Goal: Check status: Check status

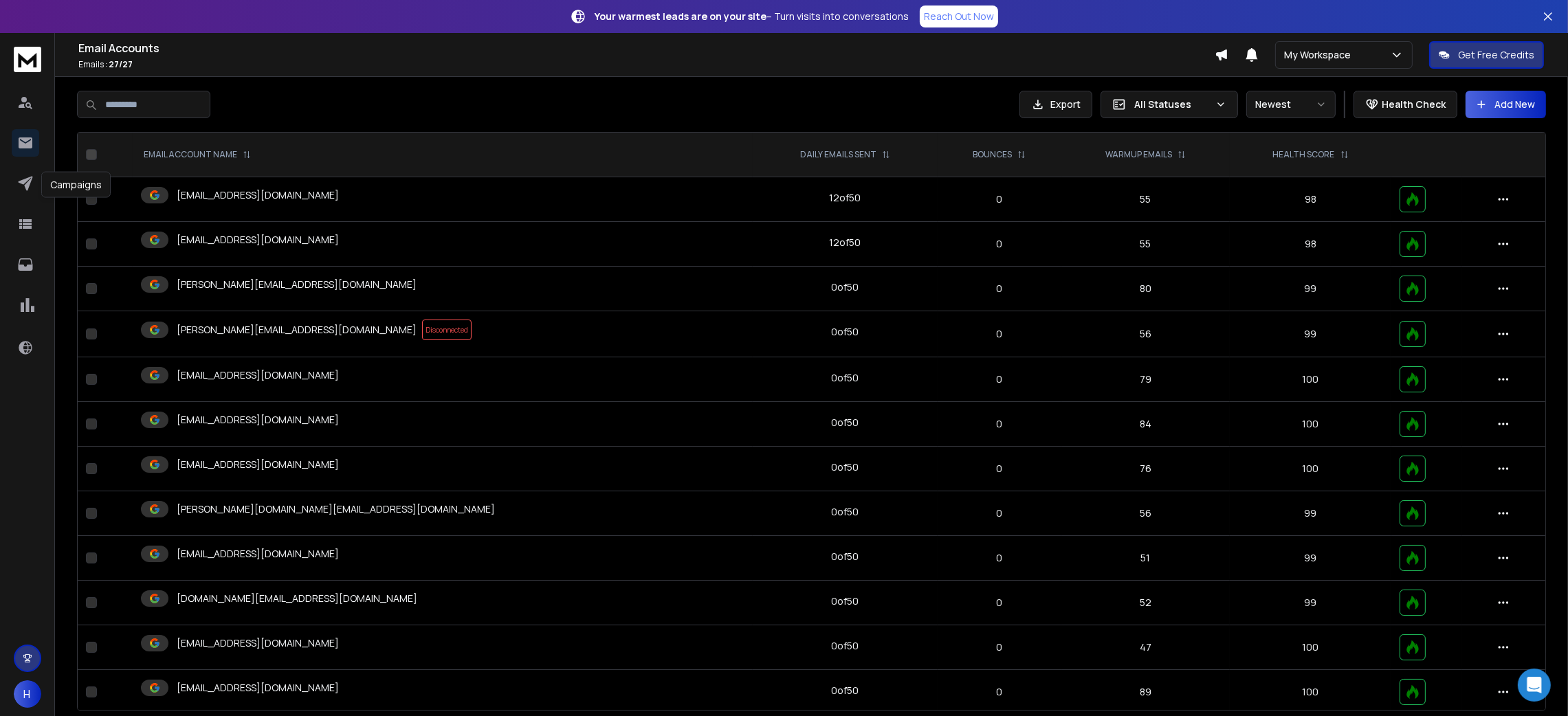
scroll to position [678, 0]
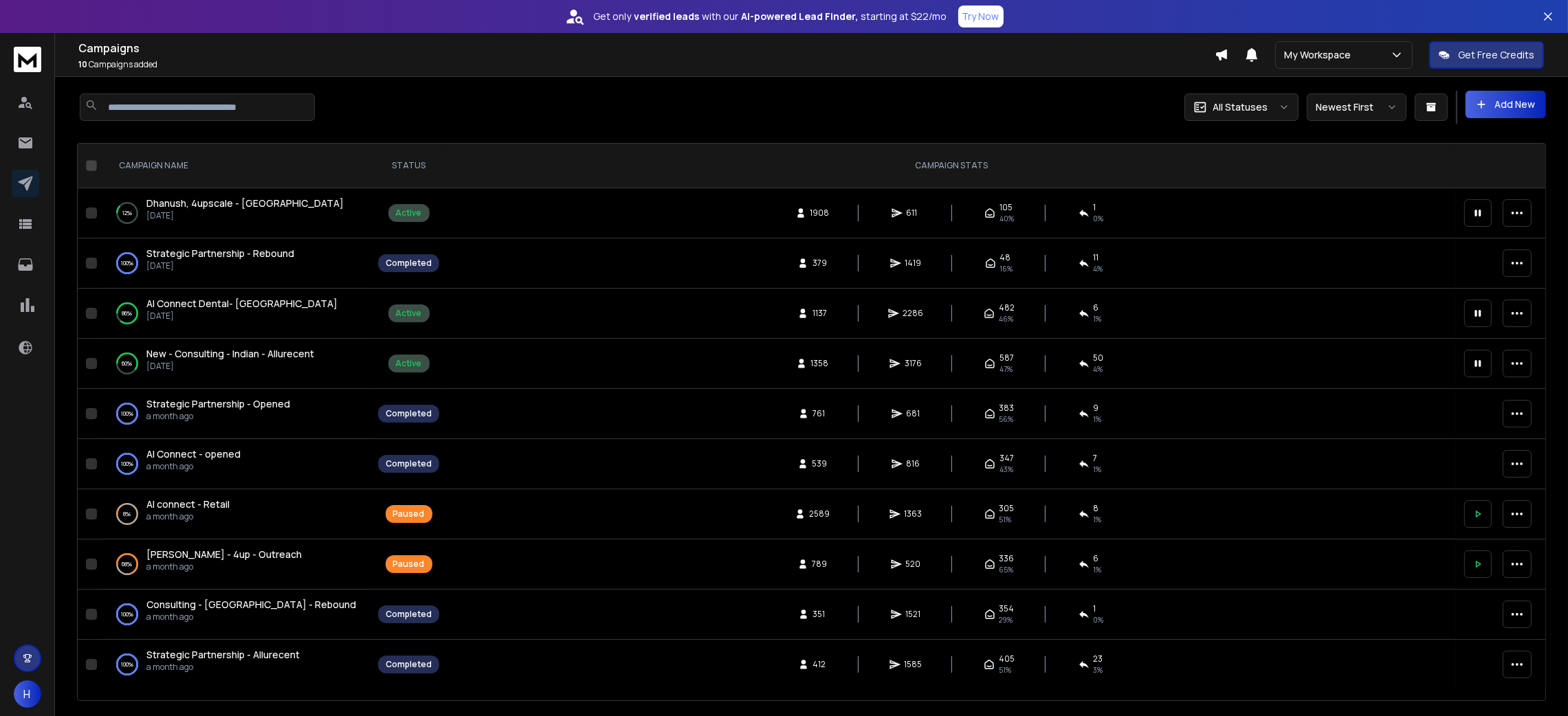
click at [197, 201] on span "Dhanush, 4upscale - [GEOGRAPHIC_DATA]" at bounding box center [245, 203] width 197 height 13
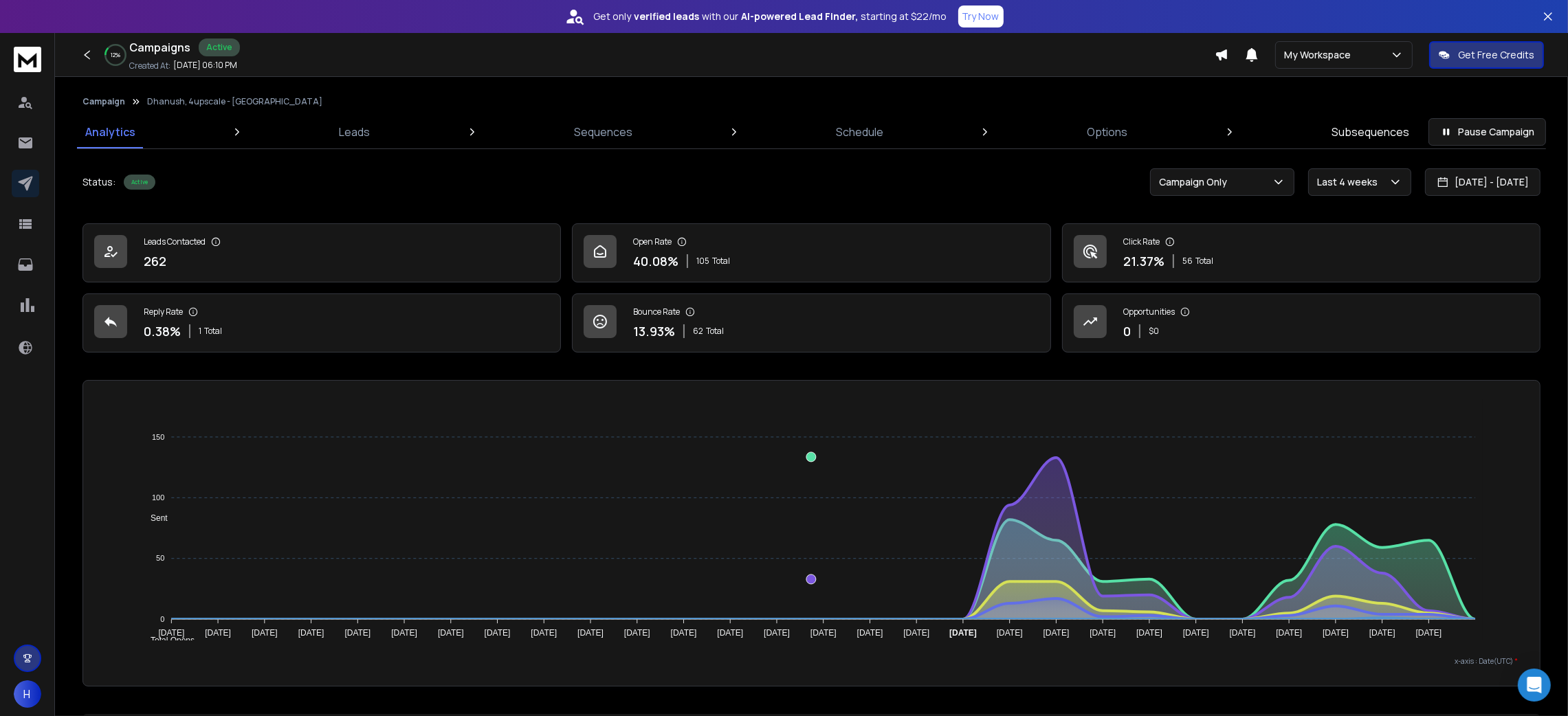
click at [1349, 122] on link "Subsequences" at bounding box center [1371, 132] width 94 height 33
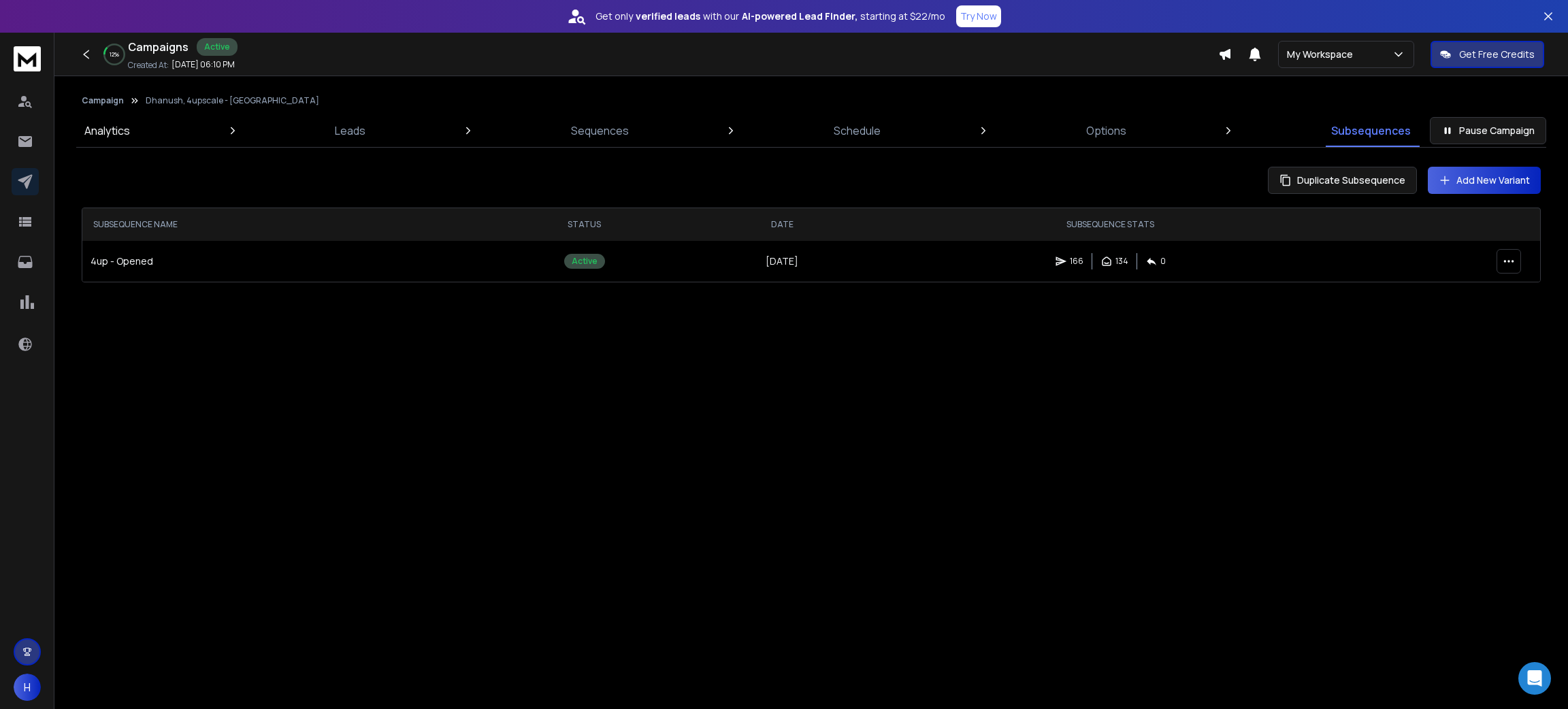
click at [104, 130] on p "Analytics" at bounding box center [107, 131] width 46 height 16
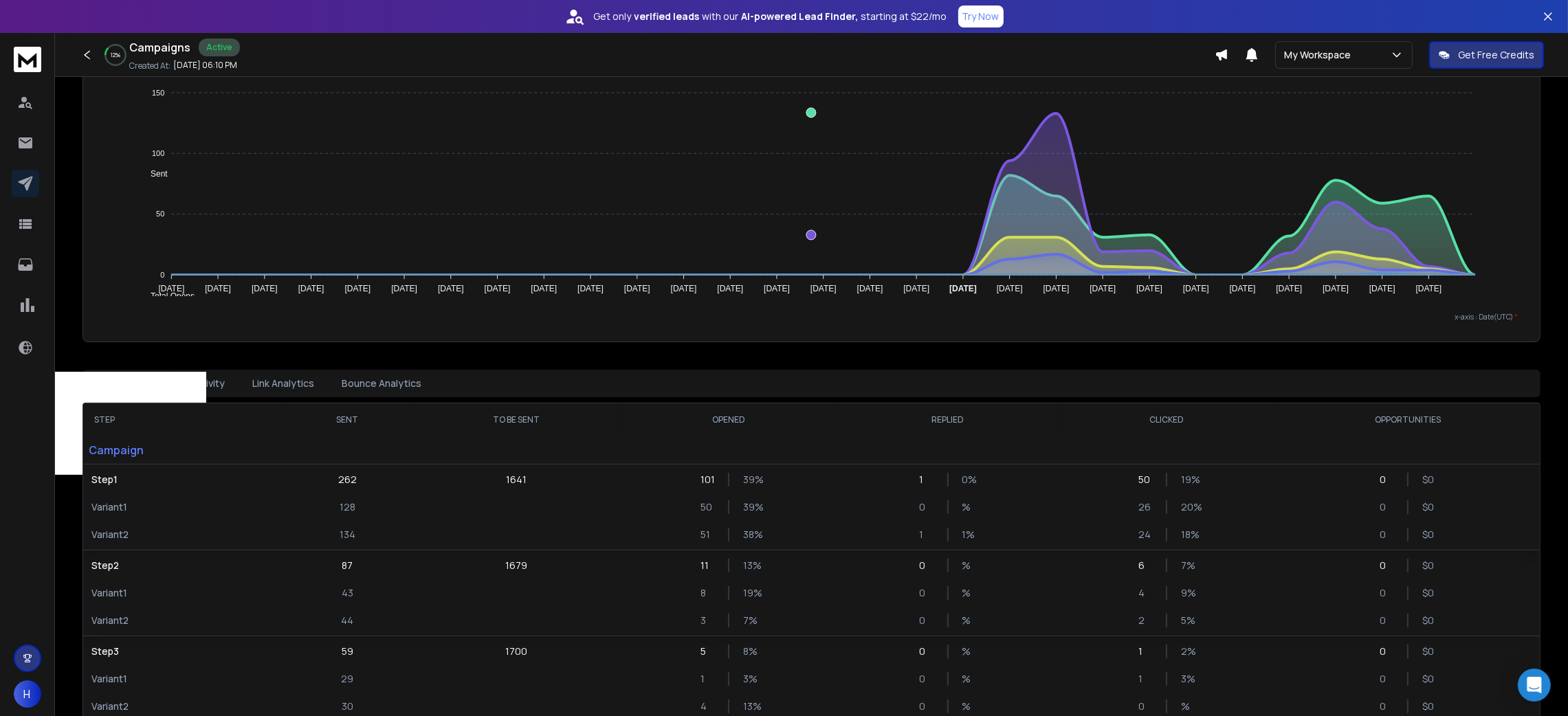
scroll to position [461, 0]
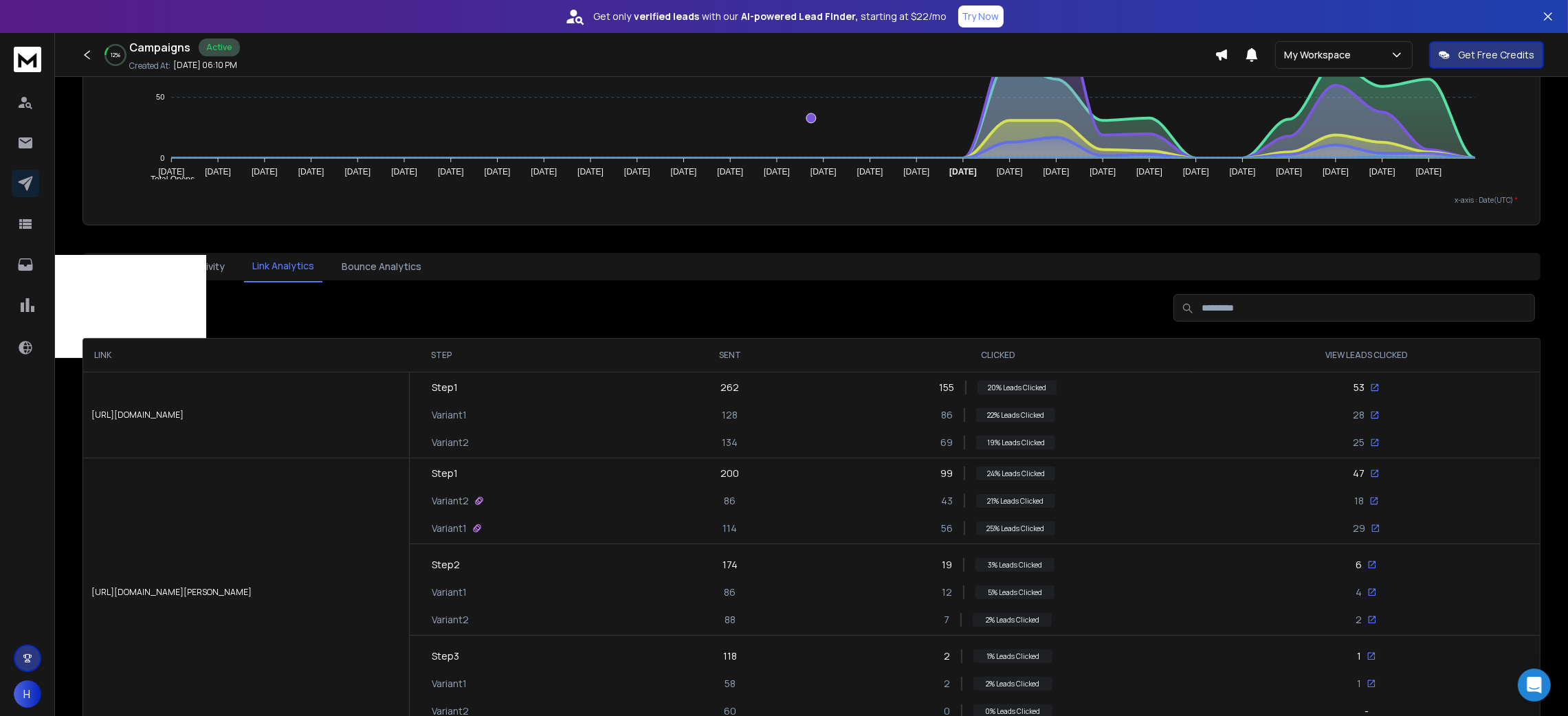
click at [291, 268] on button "Link Analytics" at bounding box center [282, 267] width 78 height 31
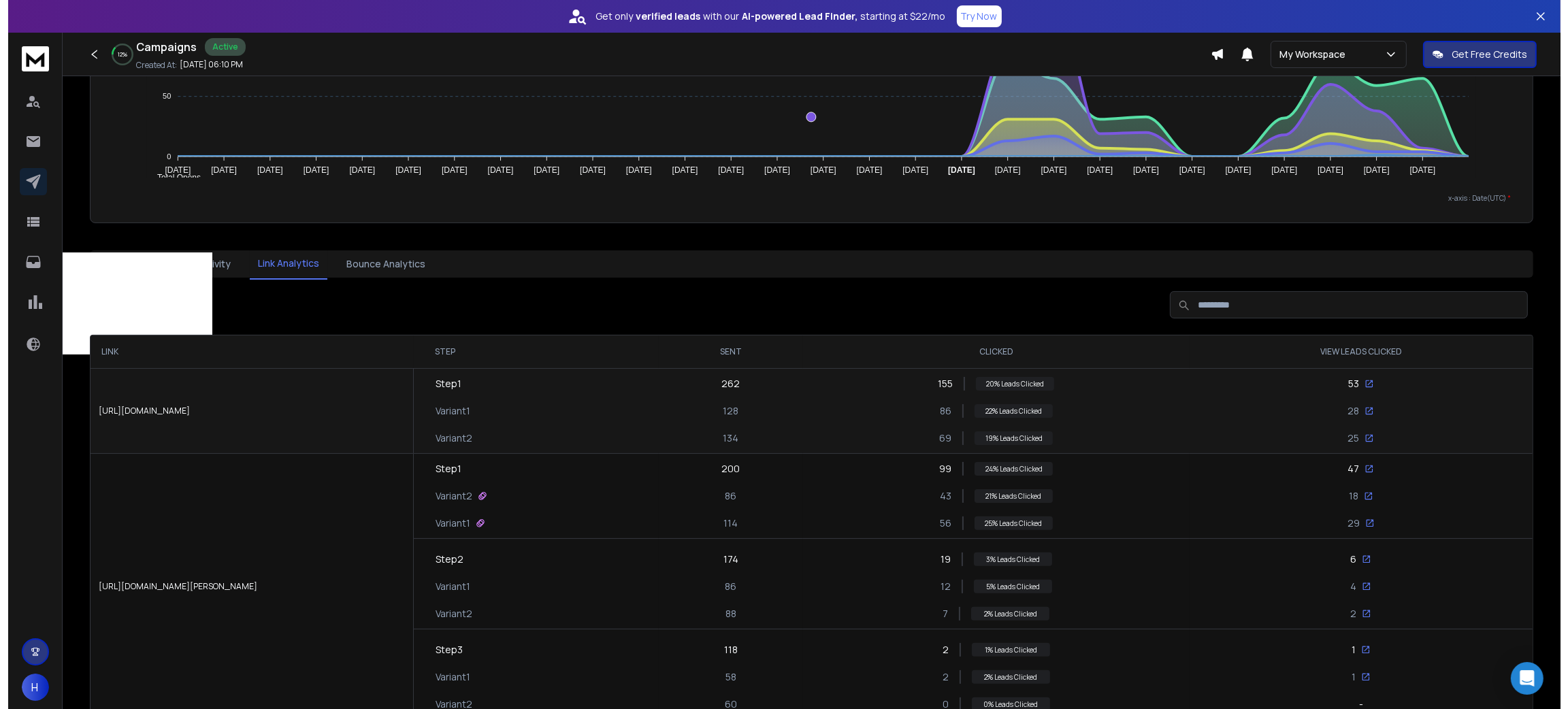
scroll to position [519, 0]
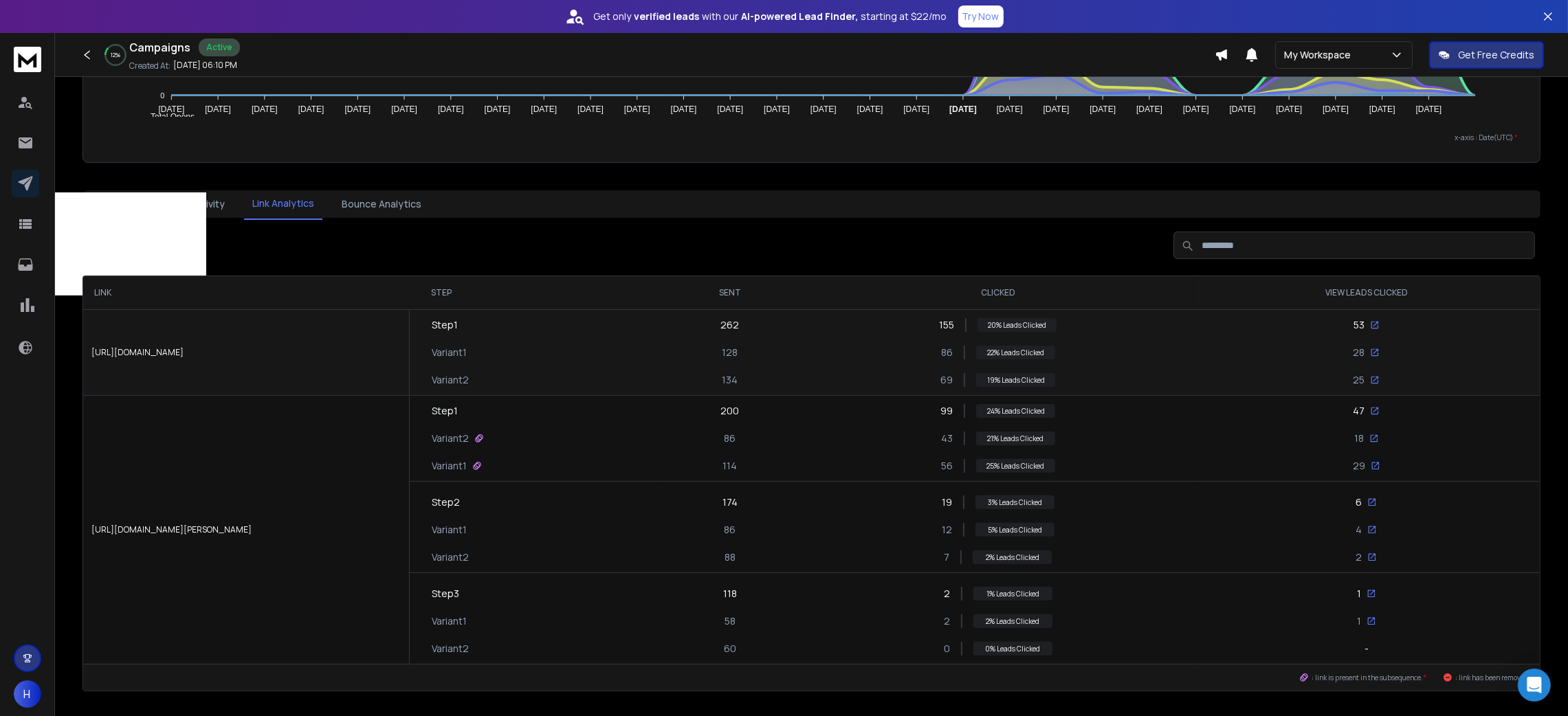
click at [1373, 502] on icon at bounding box center [1372, 502] width 7 height 7
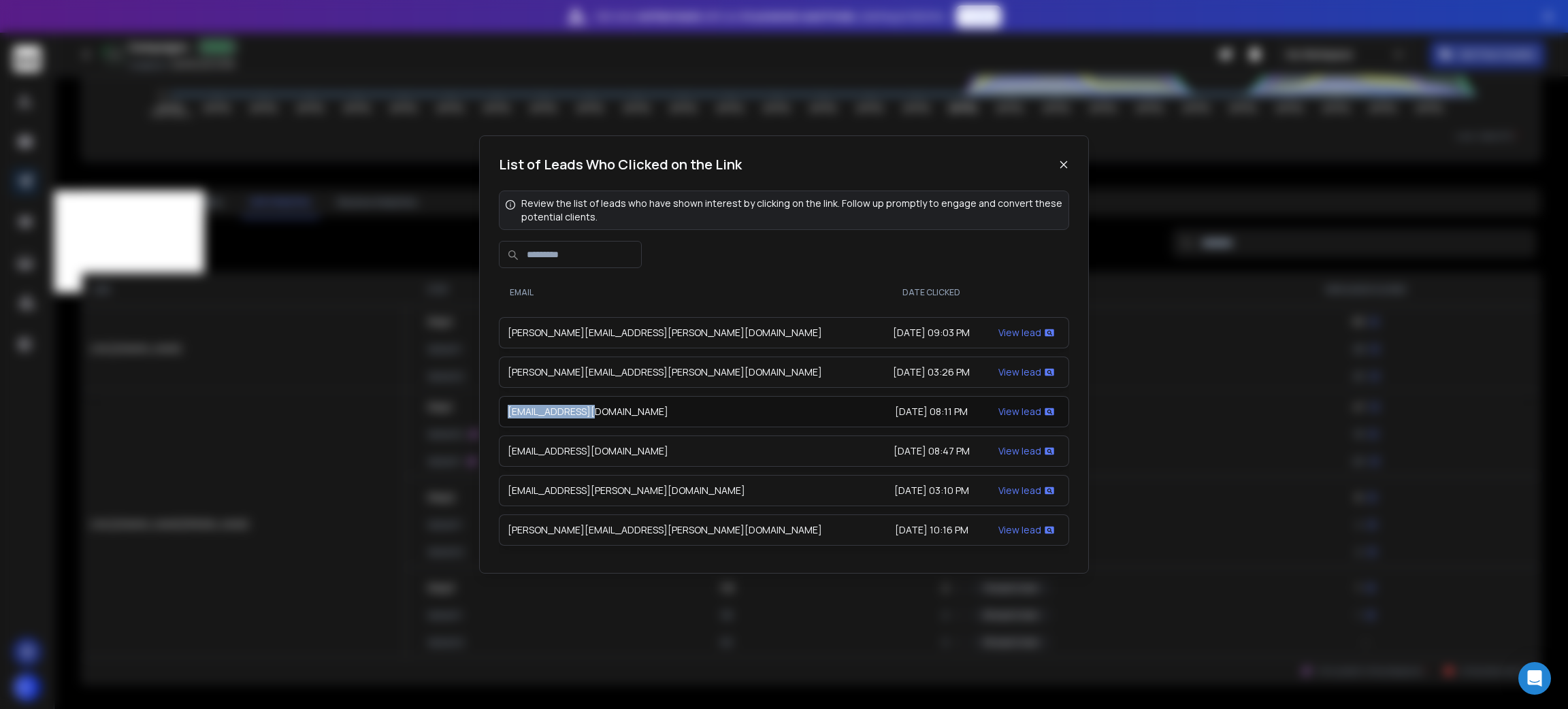
drag, startPoint x: 618, startPoint y: 415, endPoint x: 500, endPoint y: 423, distance: 118.3
click at [500, 423] on td "[EMAIL_ADDRESS][DOMAIN_NAME]" at bounding box center [689, 412] width 380 height 31
copy td "[EMAIL_ADDRESS][DOMAIN_NAME]"
